Goal: Navigation & Orientation: Find specific page/section

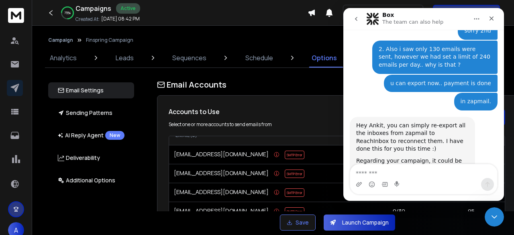
scroll to position [1305, 0]
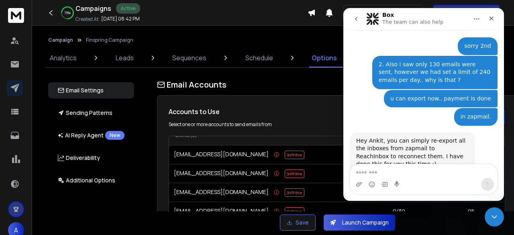
click at [418, 176] on textarea "Message…" at bounding box center [423, 171] width 147 height 14
type textarea "******"
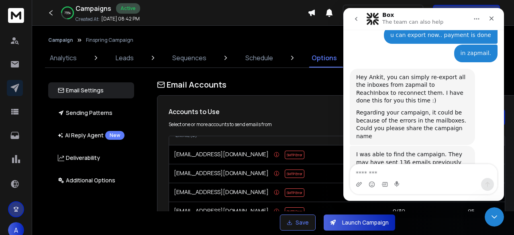
scroll to position [1383, 0]
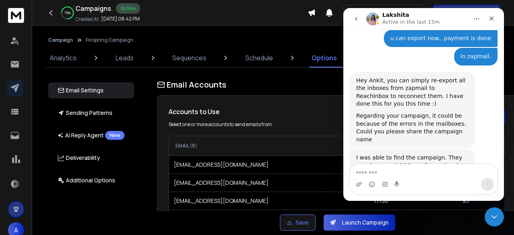
scroll to position [1370, 0]
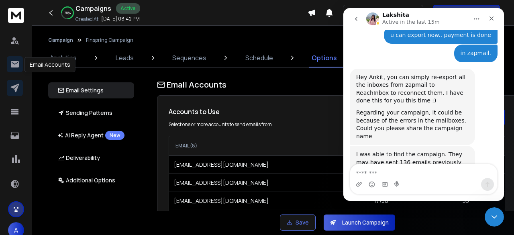
click at [11, 66] on icon at bounding box center [15, 64] width 8 height 6
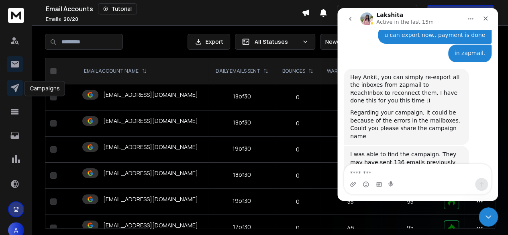
click at [15, 90] on icon at bounding box center [14, 88] width 8 height 8
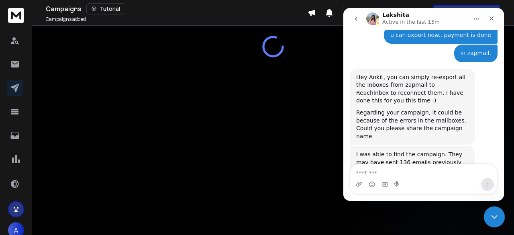
click at [490, 220] on icon "Close Intercom Messenger" at bounding box center [493, 216] width 10 height 10
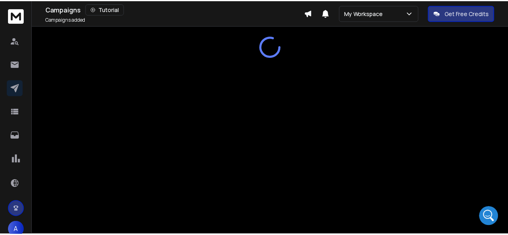
scroll to position [1370, 0]
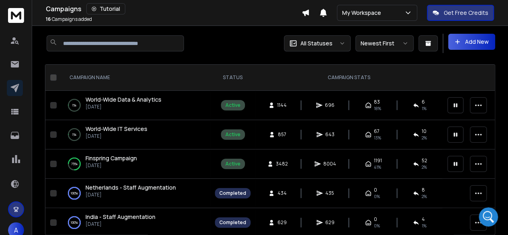
click at [139, 166] on div "75 % Finspring Campaign 2 months ago" at bounding box center [135, 163] width 134 height 19
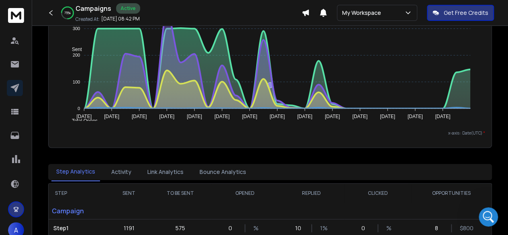
scroll to position [333, 0]
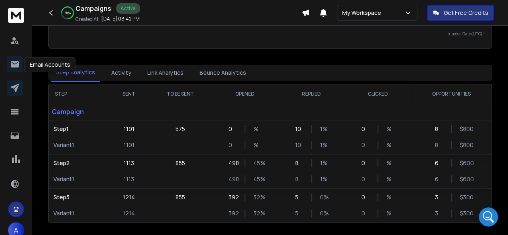
click at [15, 63] on icon at bounding box center [15, 64] width 8 height 6
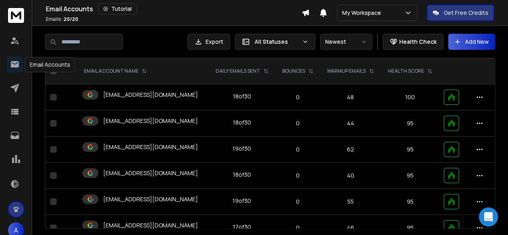
click at [86, 37] on input at bounding box center [84, 42] width 78 height 16
click at [11, 135] on icon at bounding box center [14, 135] width 8 height 7
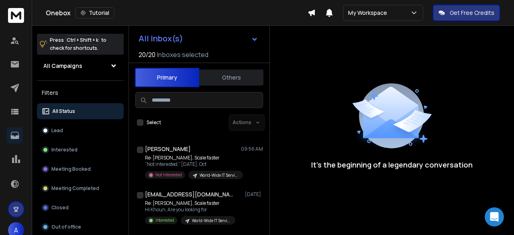
click at [157, 100] on input at bounding box center [199, 100] width 128 height 16
paste input "**********"
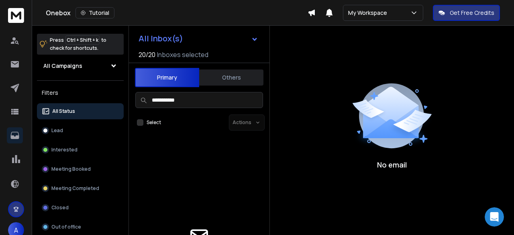
type input "**********"
click at [13, 62] on icon at bounding box center [15, 64] width 8 height 6
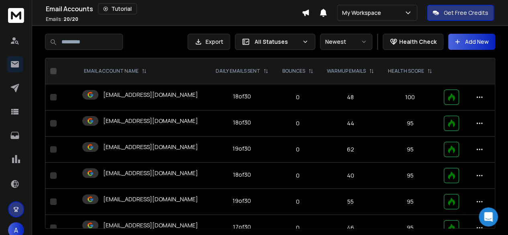
click at [394, 70] on p "HEALTH SCORE" at bounding box center [406, 71] width 36 height 6
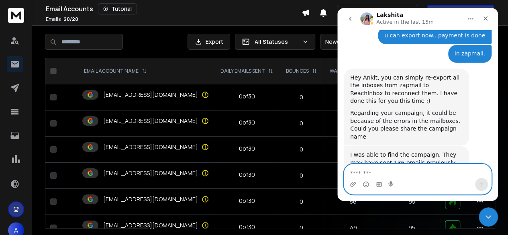
scroll to position [1370, 0]
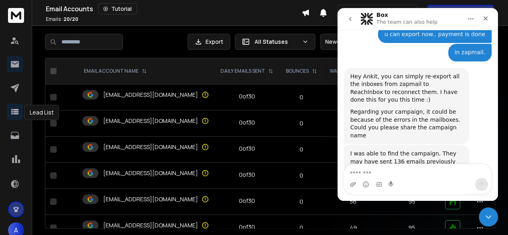
click at [17, 107] on icon at bounding box center [15, 112] width 10 height 10
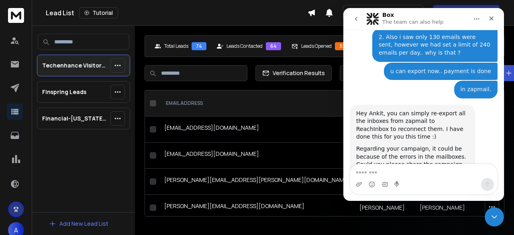
scroll to position [1370, 0]
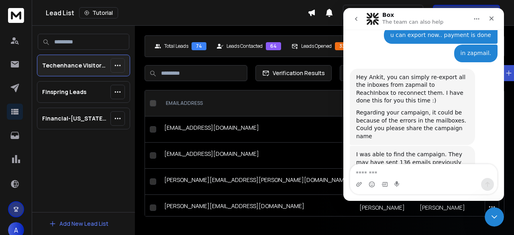
click at [83, 41] on input at bounding box center [84, 42] width 92 height 16
click at [16, 139] on icon at bounding box center [14, 135] width 8 height 7
